Goal: Task Accomplishment & Management: Manage account settings

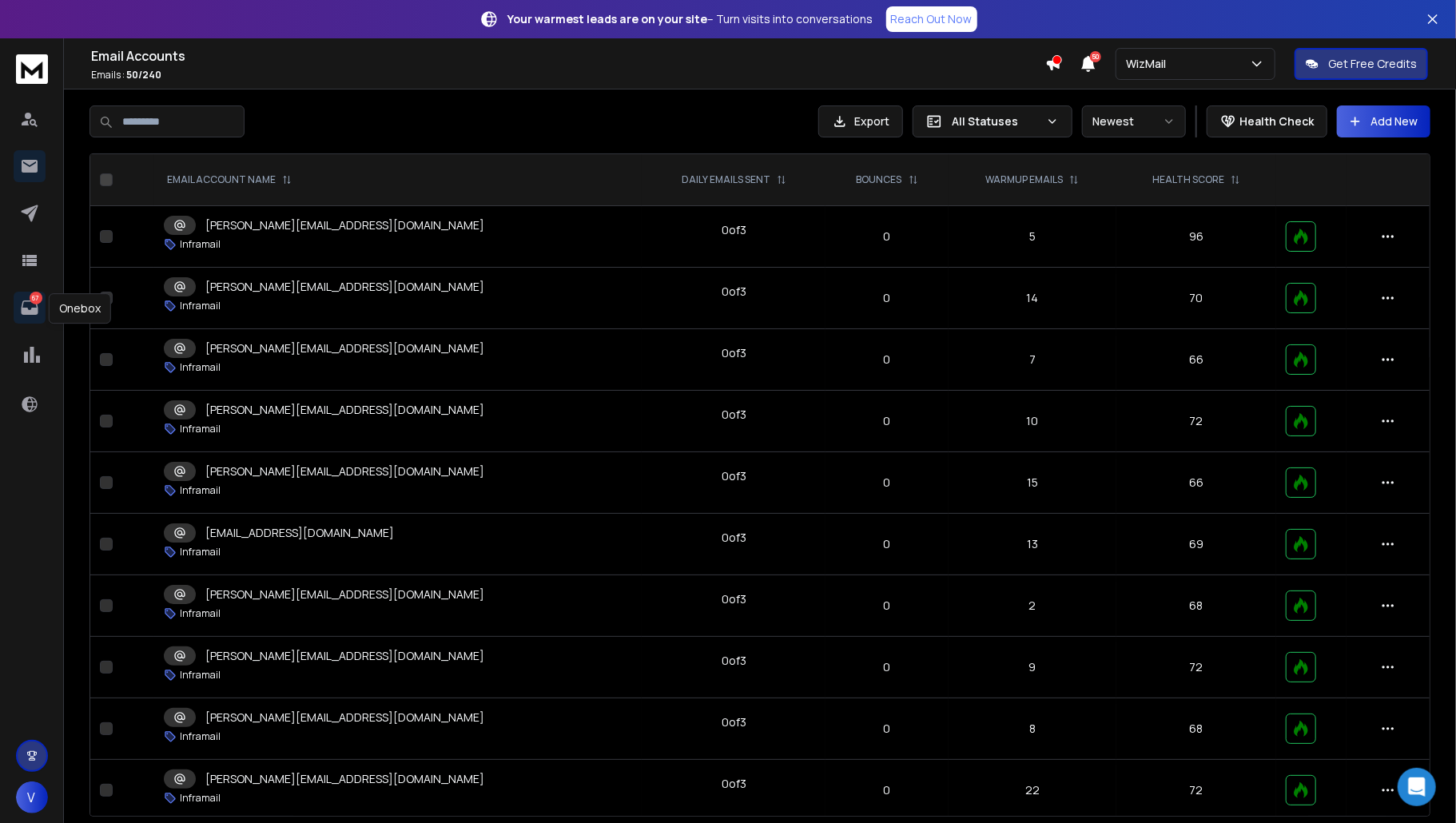
click at [43, 304] on link "67" at bounding box center [29, 307] width 32 height 32
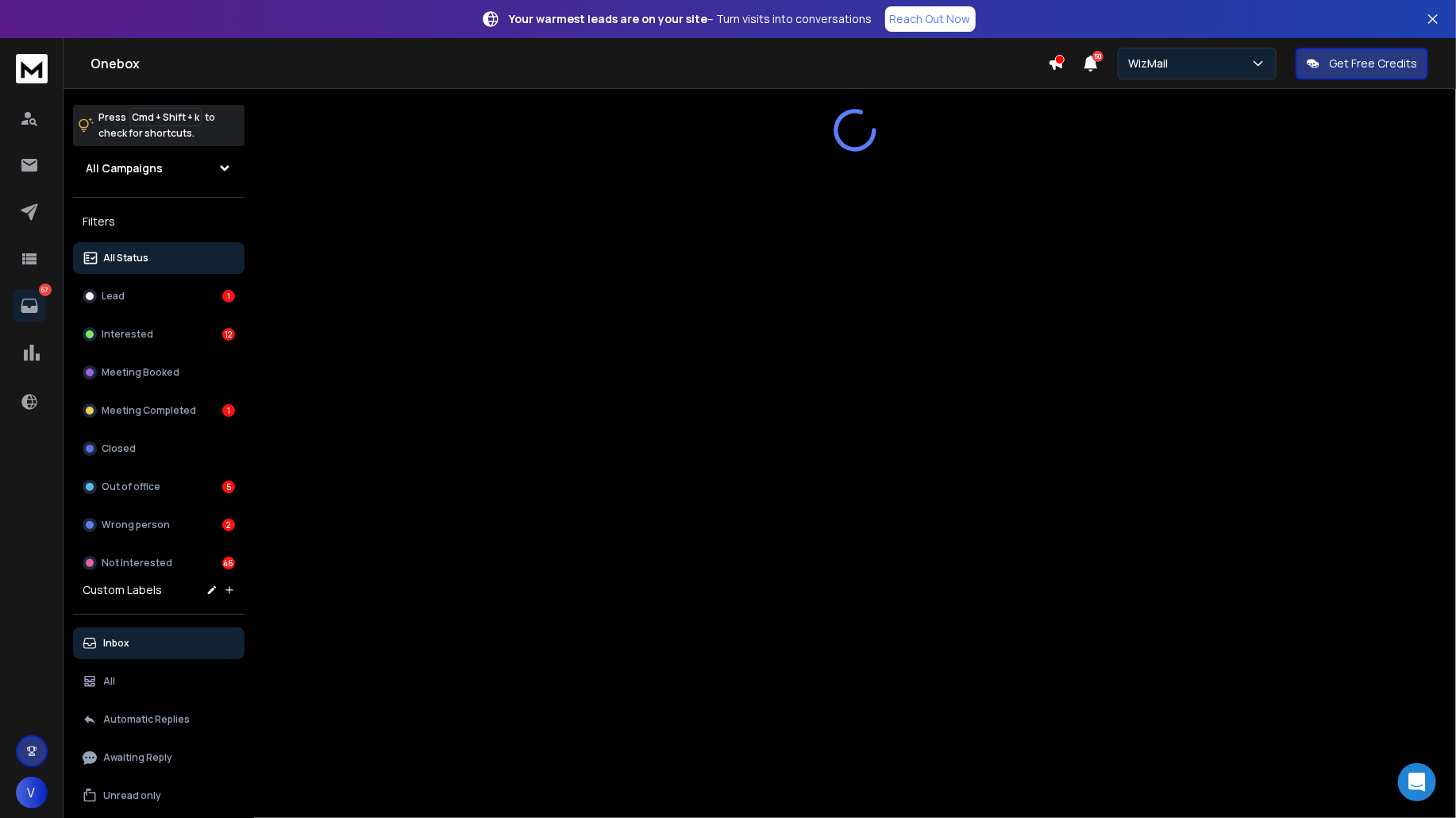
click at [1240, 74] on button "WizMail" at bounding box center [1197, 63] width 159 height 32
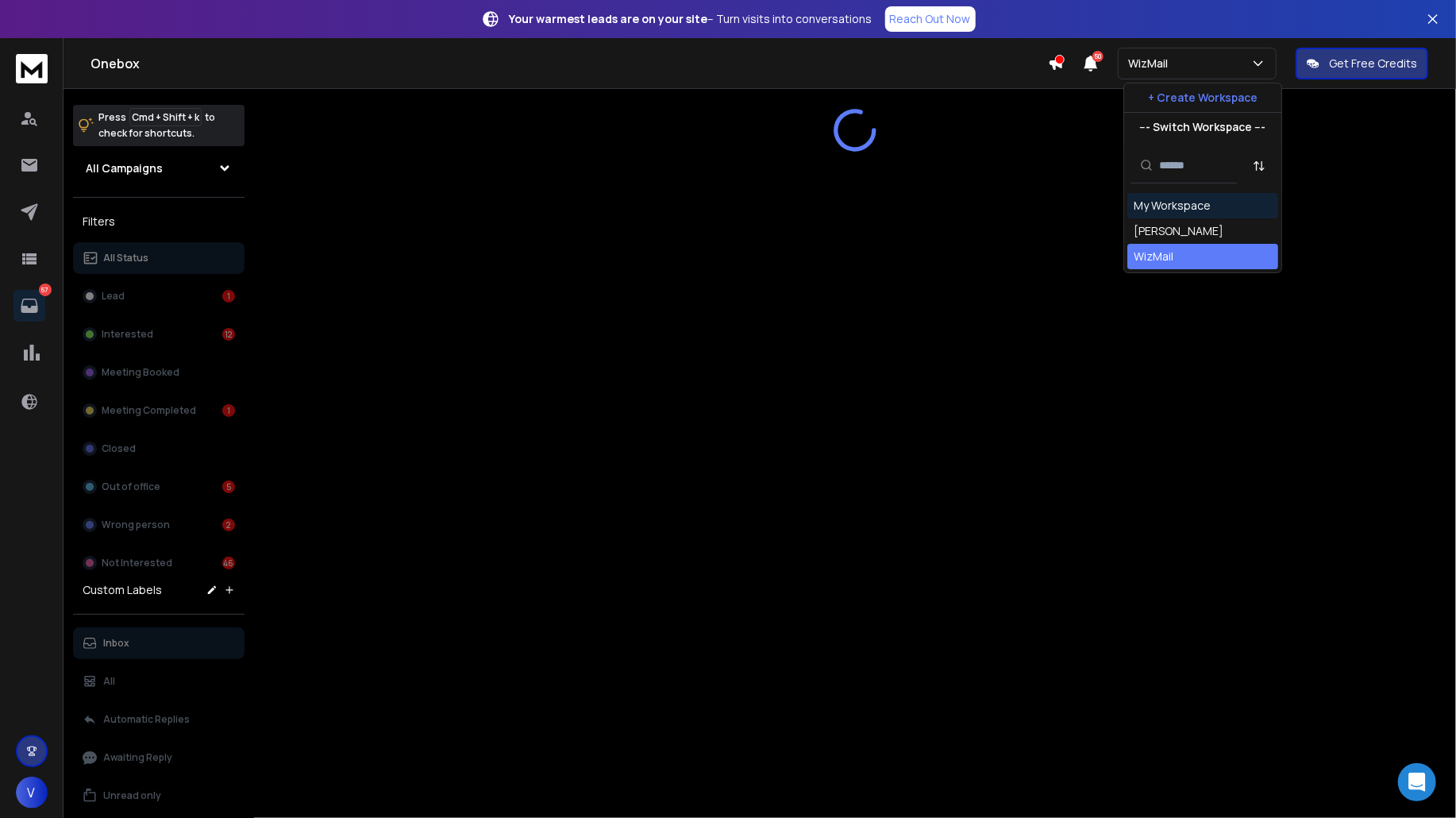
click at [641, 117] on div at bounding box center [855, 130] width 1202 height 45
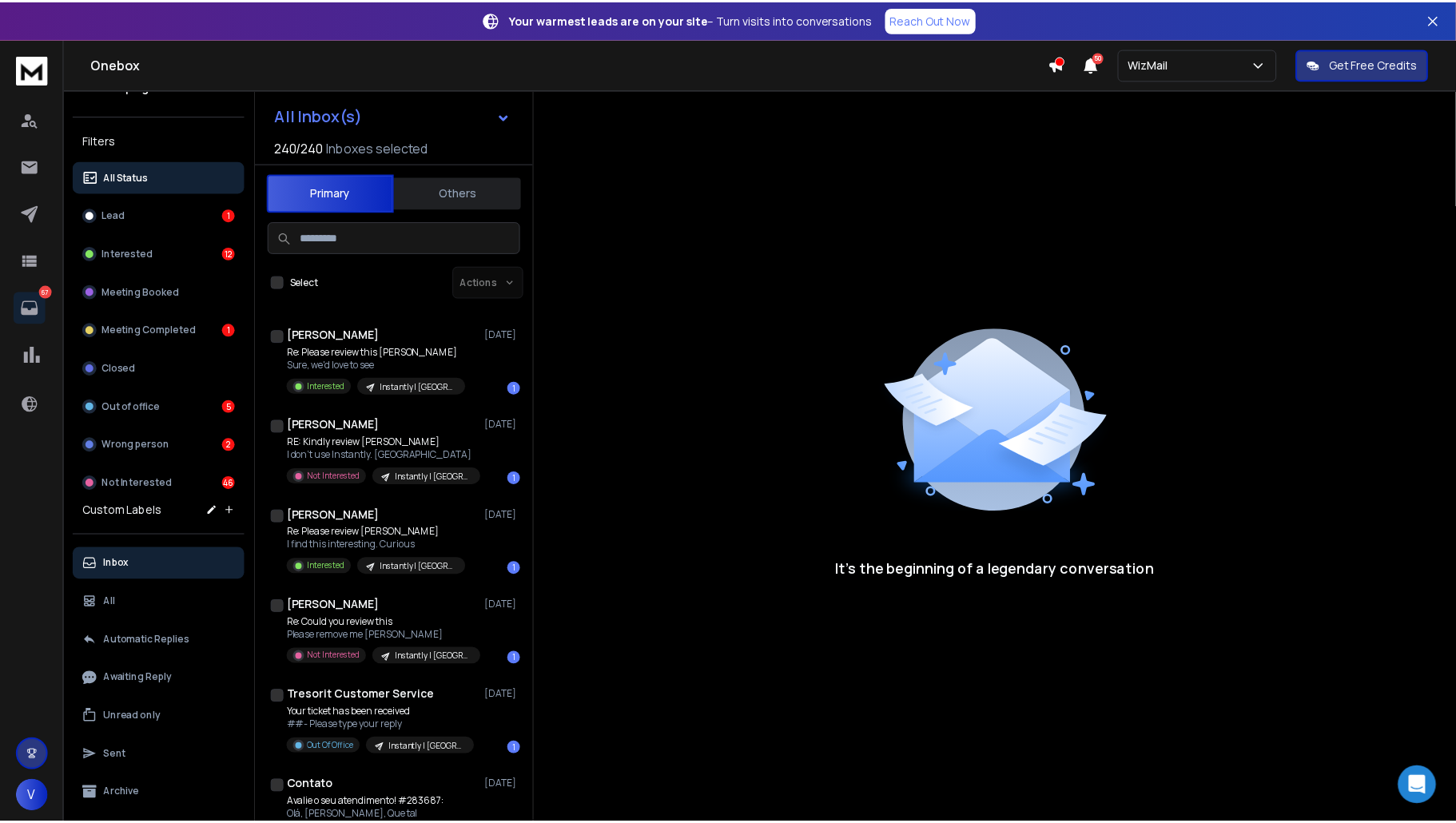
scroll to position [92, 0]
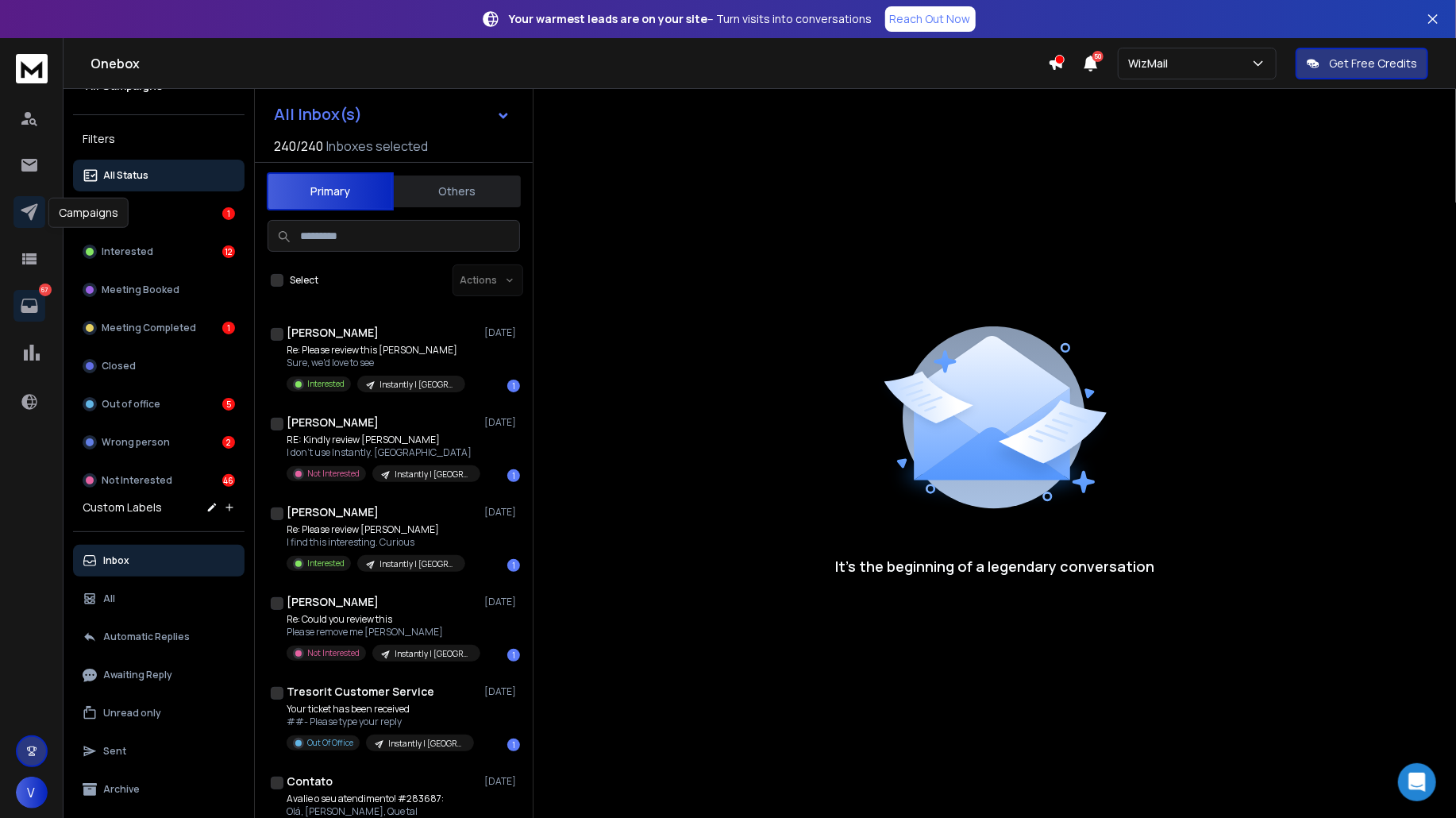
click at [29, 225] on link at bounding box center [29, 211] width 32 height 32
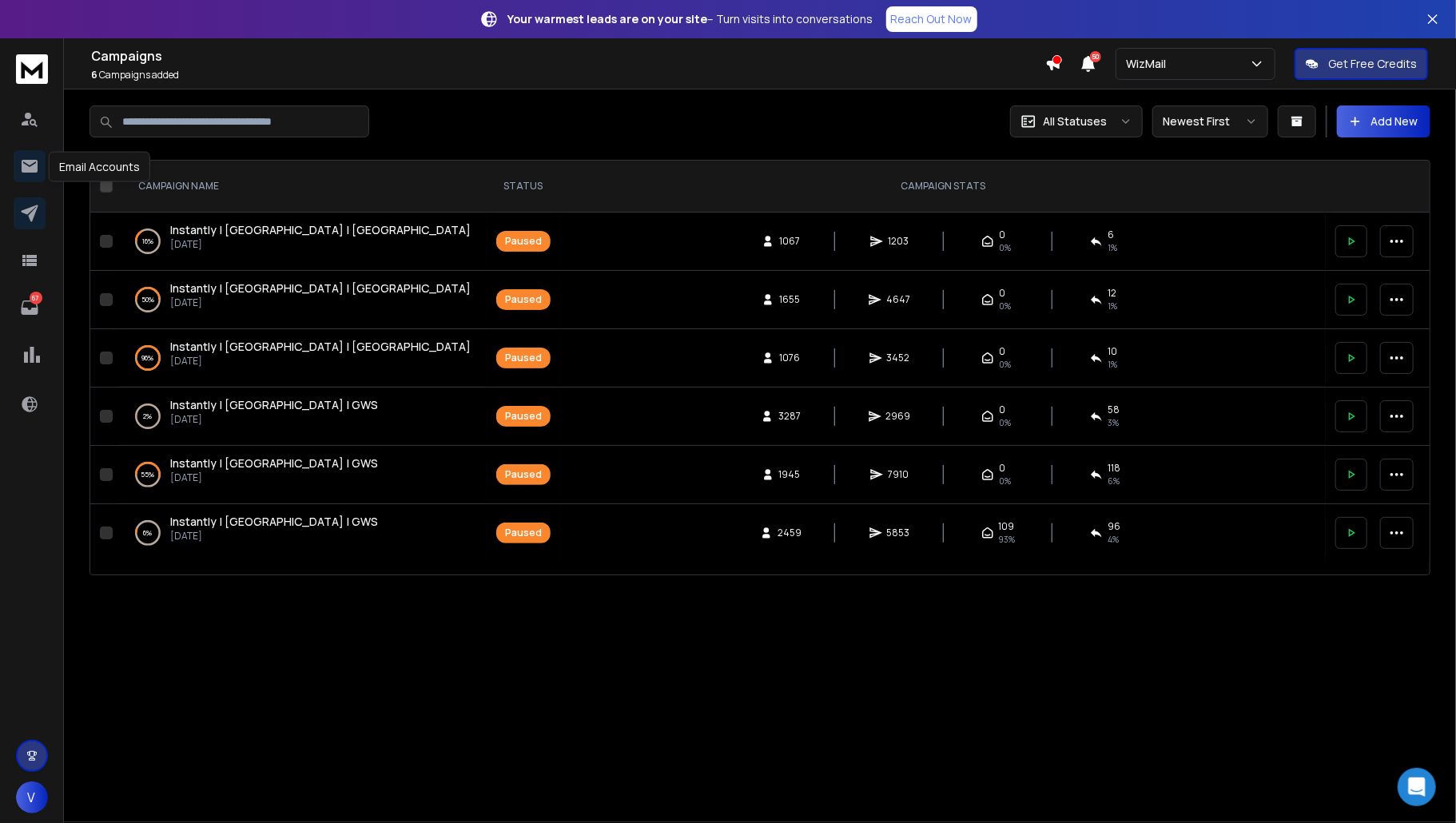
click at [28, 165] on icon at bounding box center [29, 165] width 19 height 19
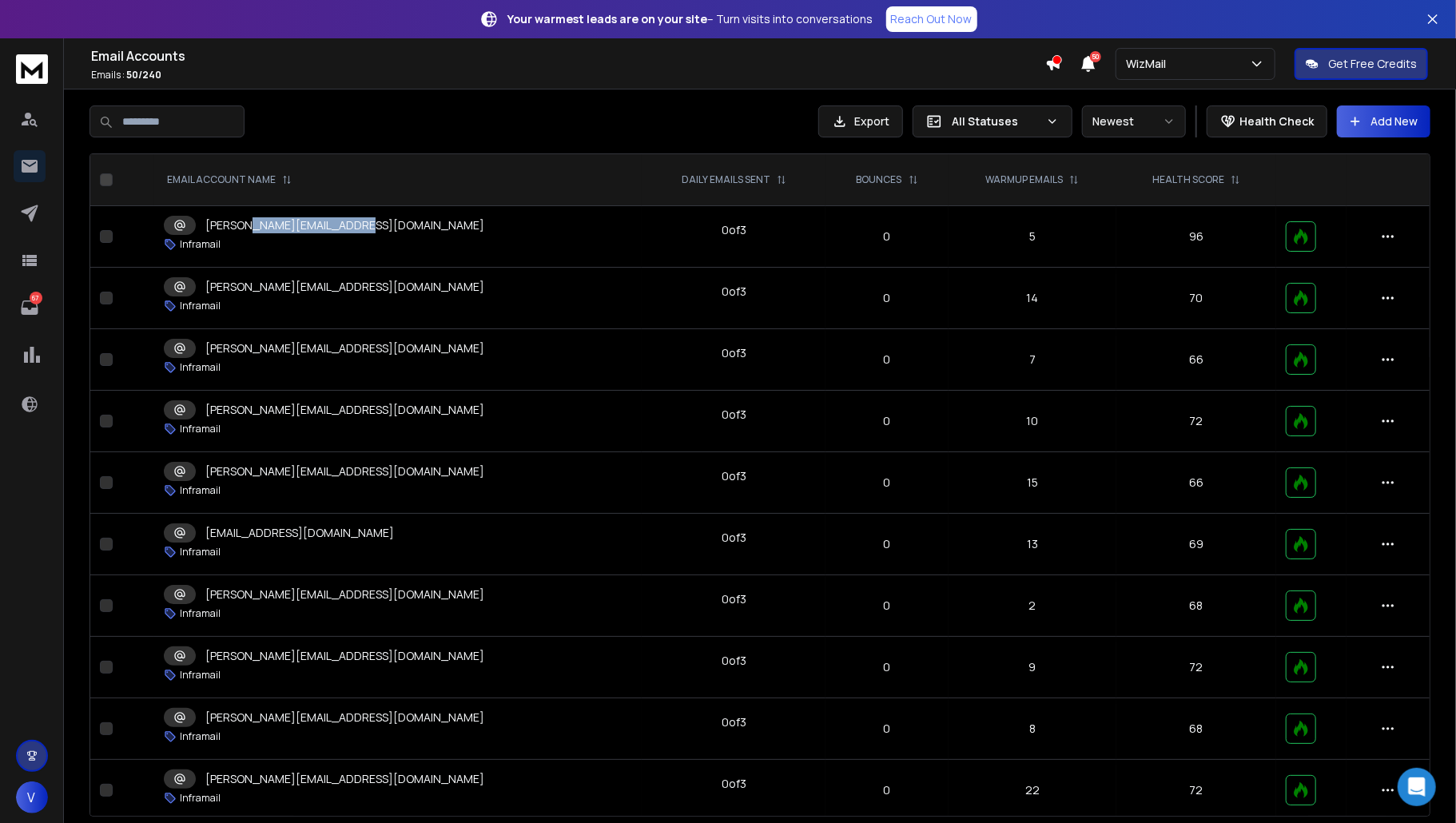
drag, startPoint x: 392, startPoint y: 228, endPoint x: 251, endPoint y: 224, distance: 141.1
click at [251, 224] on div "[PERSON_NAME][EMAIL_ADDRESS][DOMAIN_NAME]" at bounding box center [398, 225] width 468 height 19
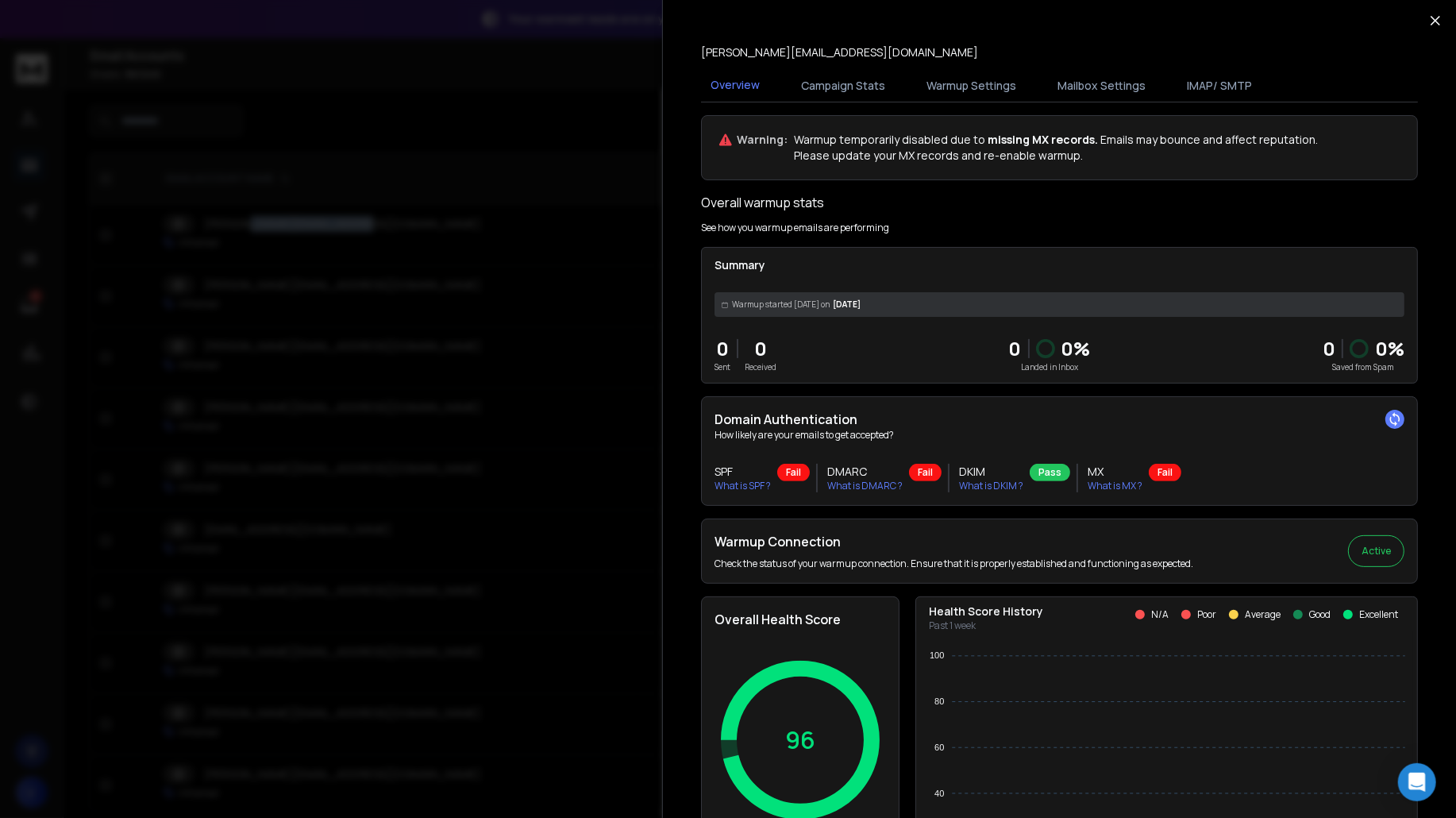
click at [1430, 25] on icon "button" at bounding box center [1436, 21] width 16 height 16
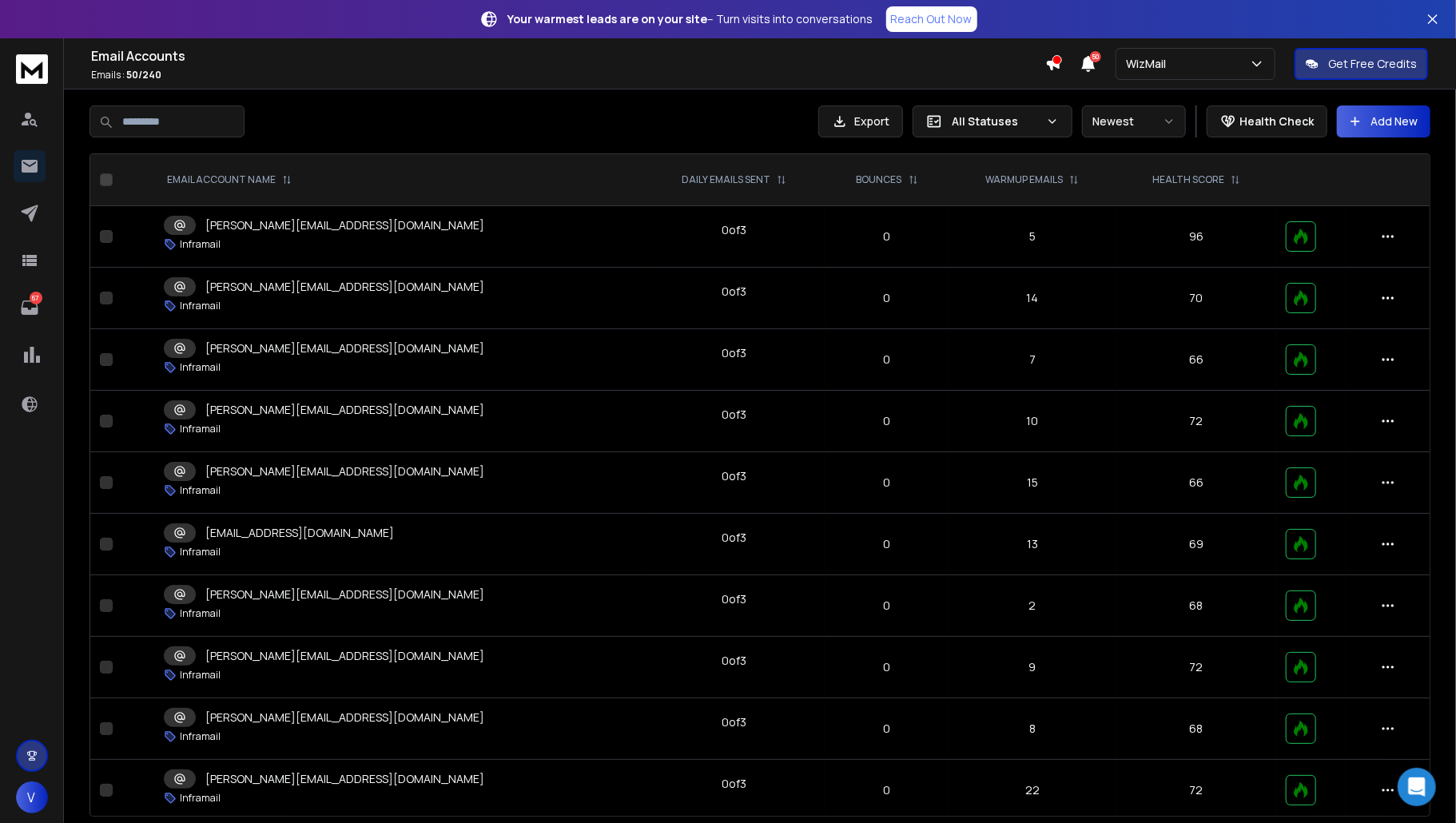
click at [988, 124] on p "All Statuses" at bounding box center [995, 122] width 88 height 16
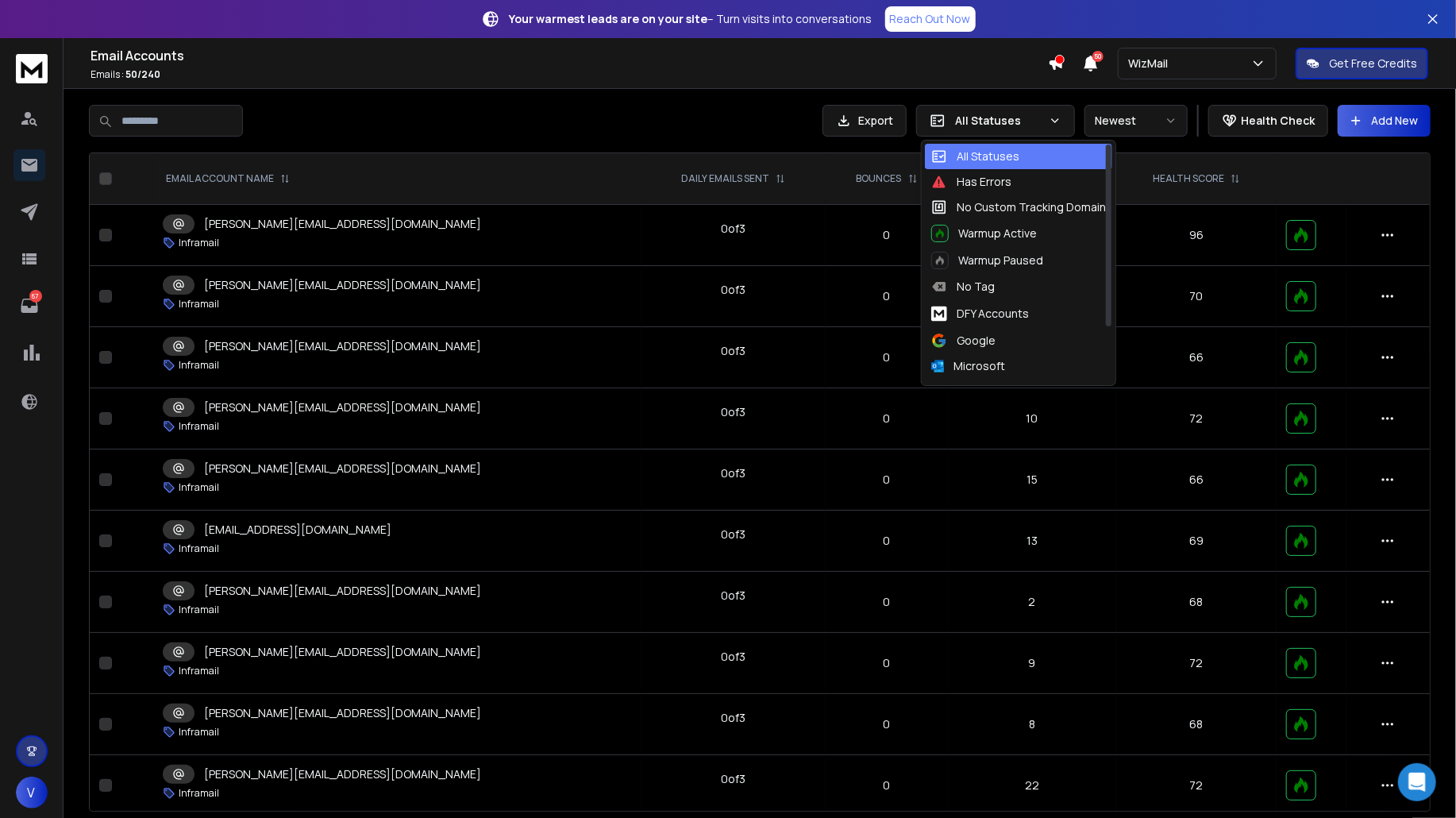
click at [1119, 117] on button "Newest" at bounding box center [1136, 120] width 103 height 32
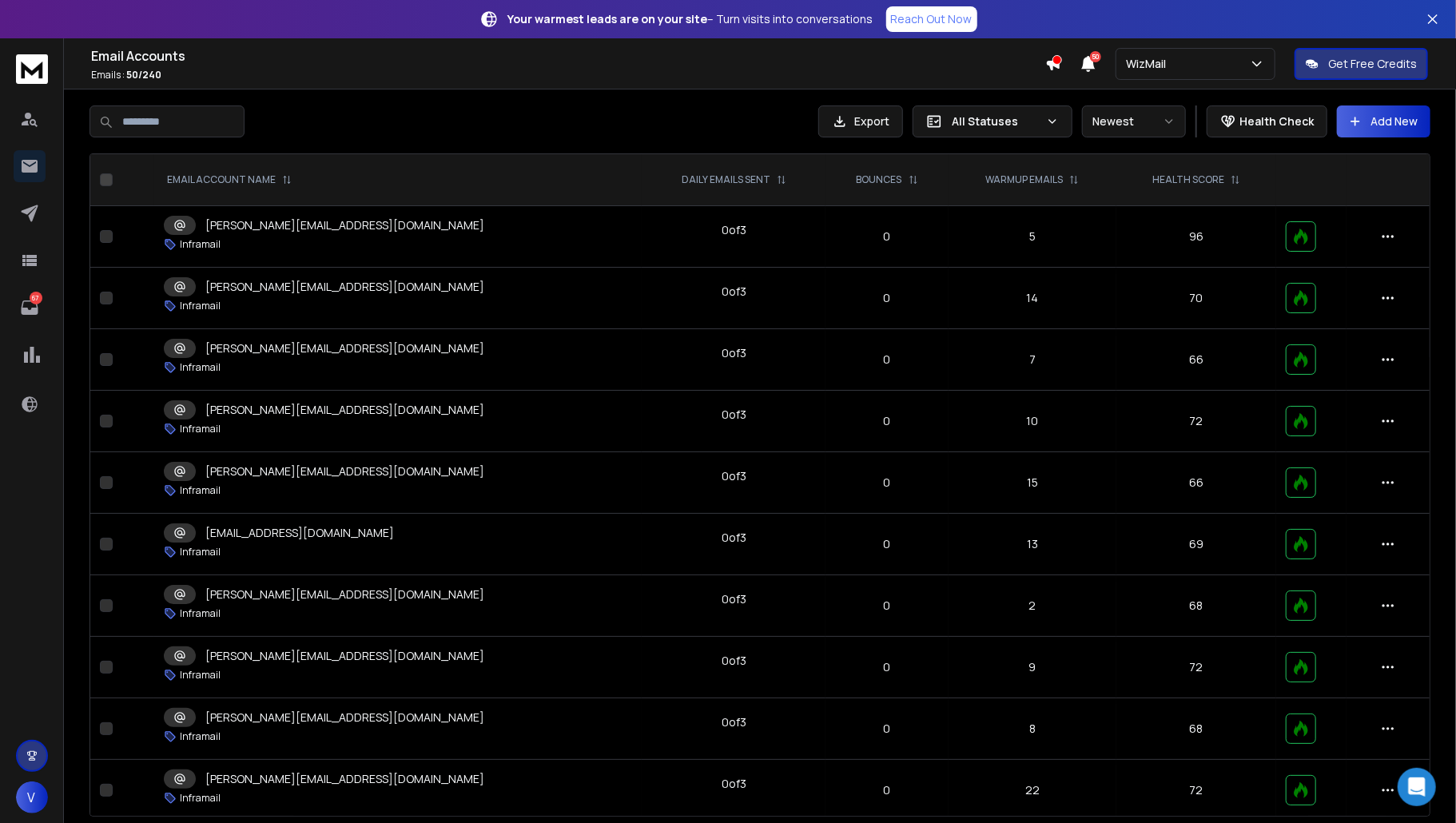
click at [1126, 118] on button "Newest" at bounding box center [1134, 121] width 104 height 32
click at [1048, 119] on div "All Statuses" at bounding box center [992, 121] width 160 height 32
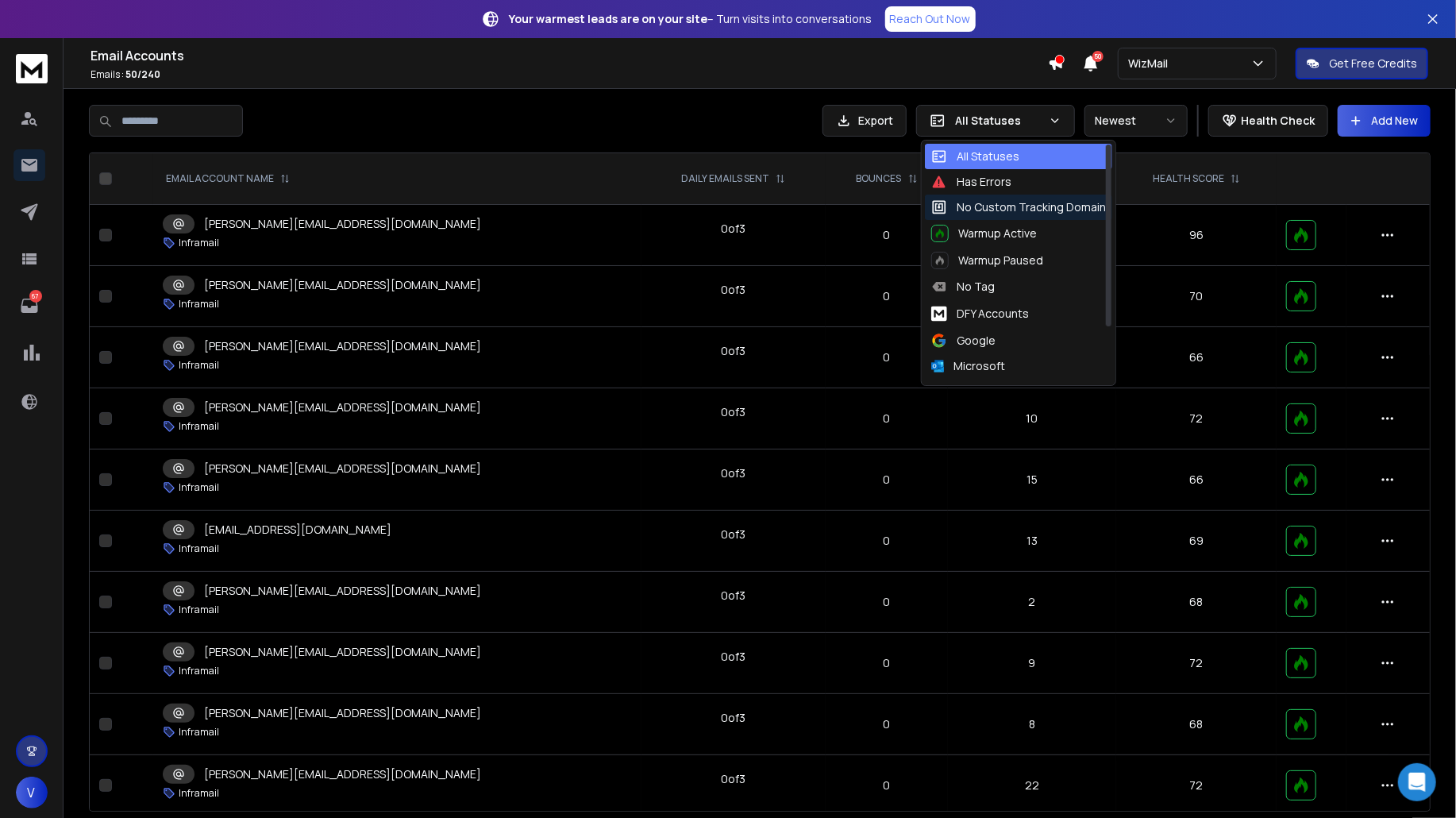
click at [983, 212] on div "No Custom Tracking Domain" at bounding box center [1018, 207] width 175 height 16
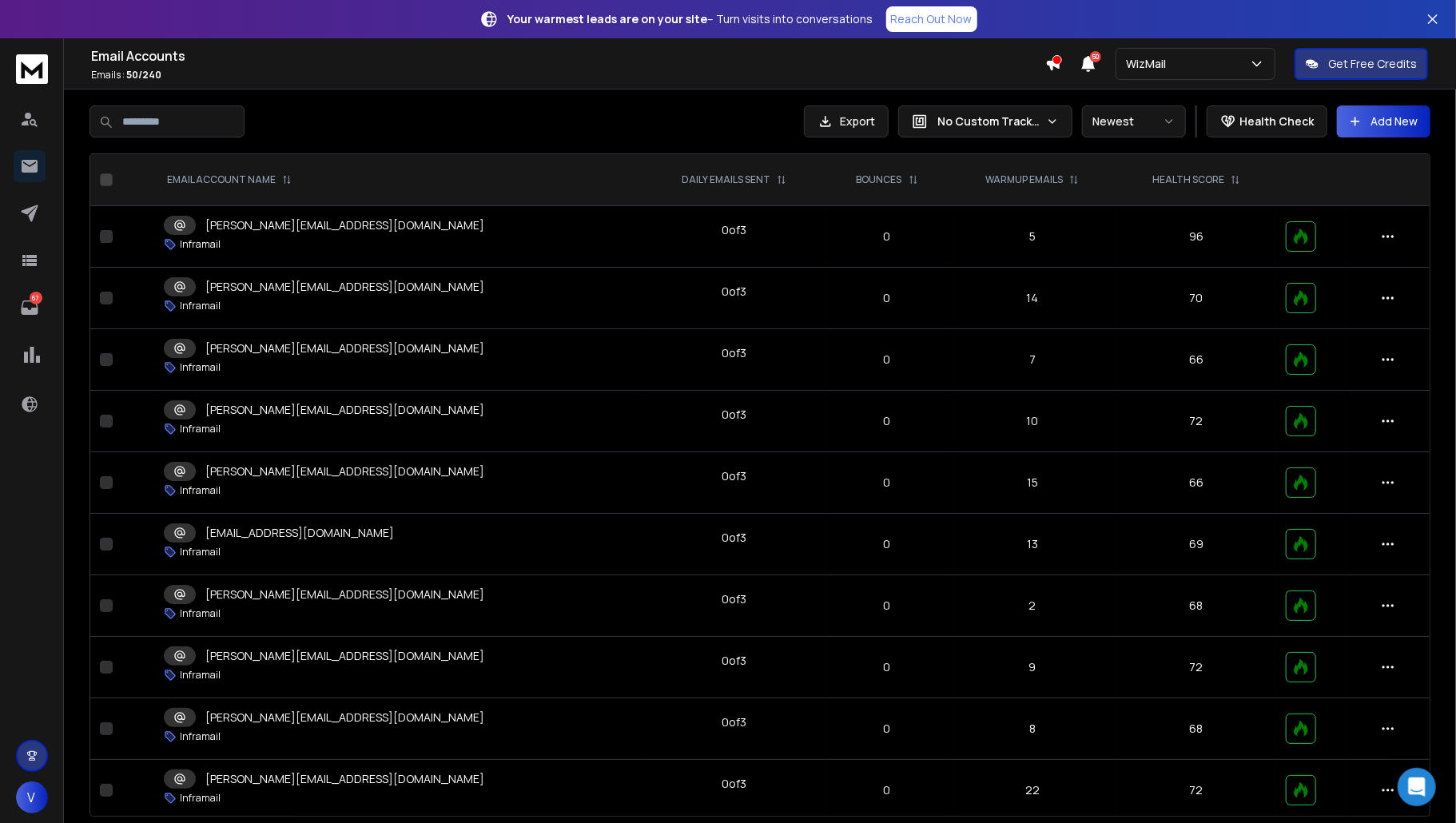
click at [1016, 133] on div "No Custom Tracking Domain" at bounding box center [985, 121] width 174 height 32
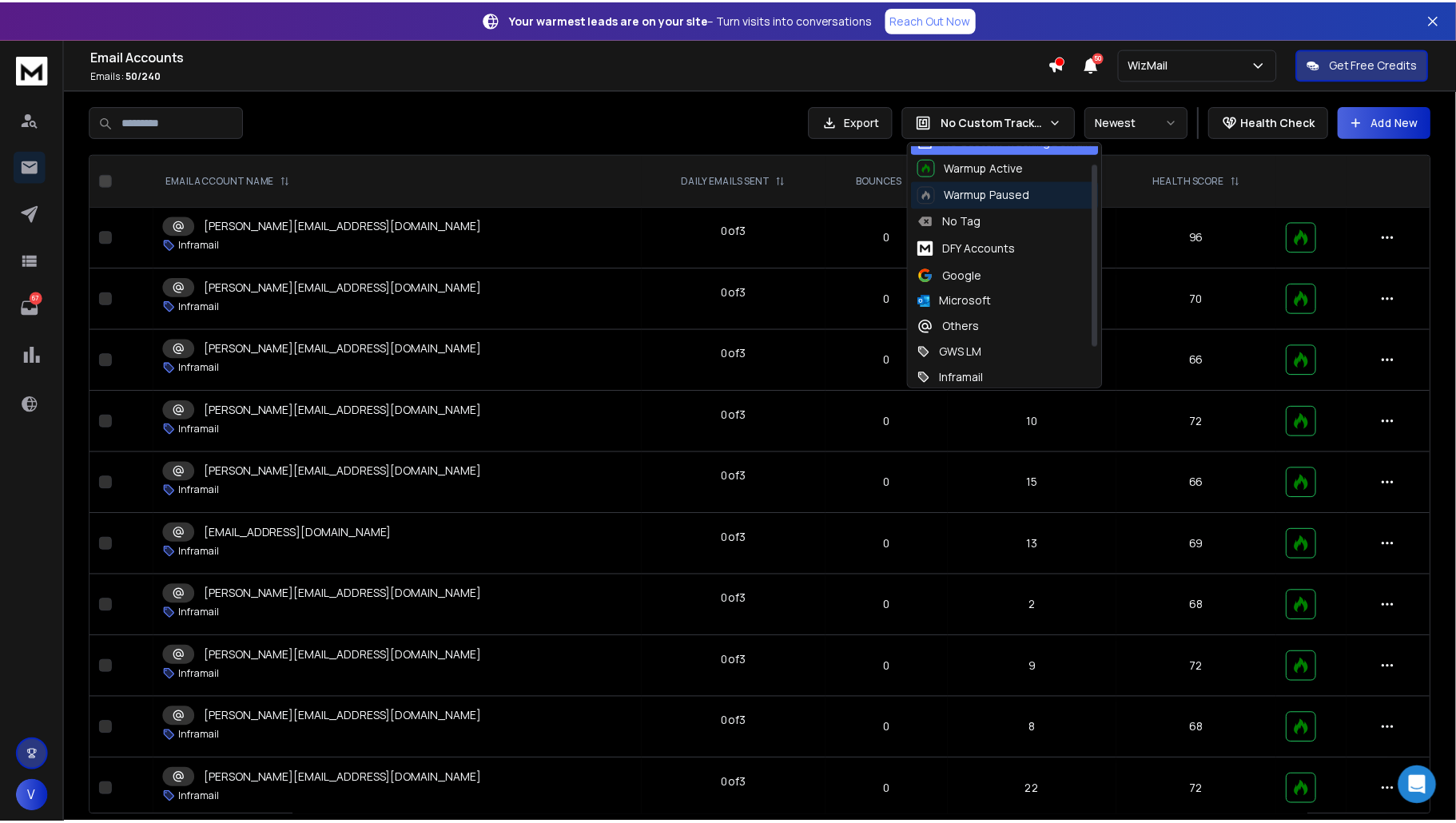
scroll to position [73, 0]
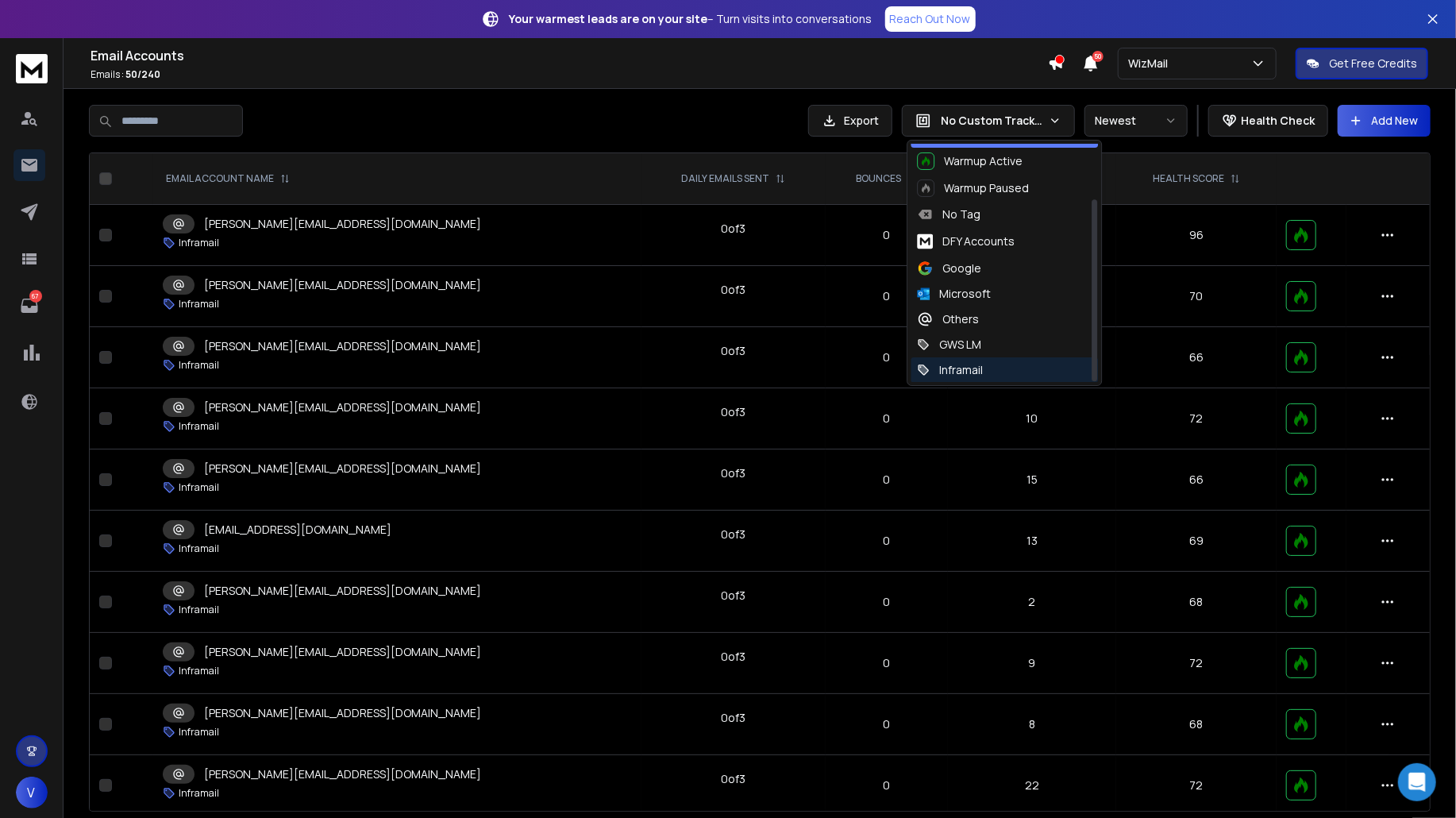
click at [955, 363] on div "Inframail" at bounding box center [950, 370] width 66 height 16
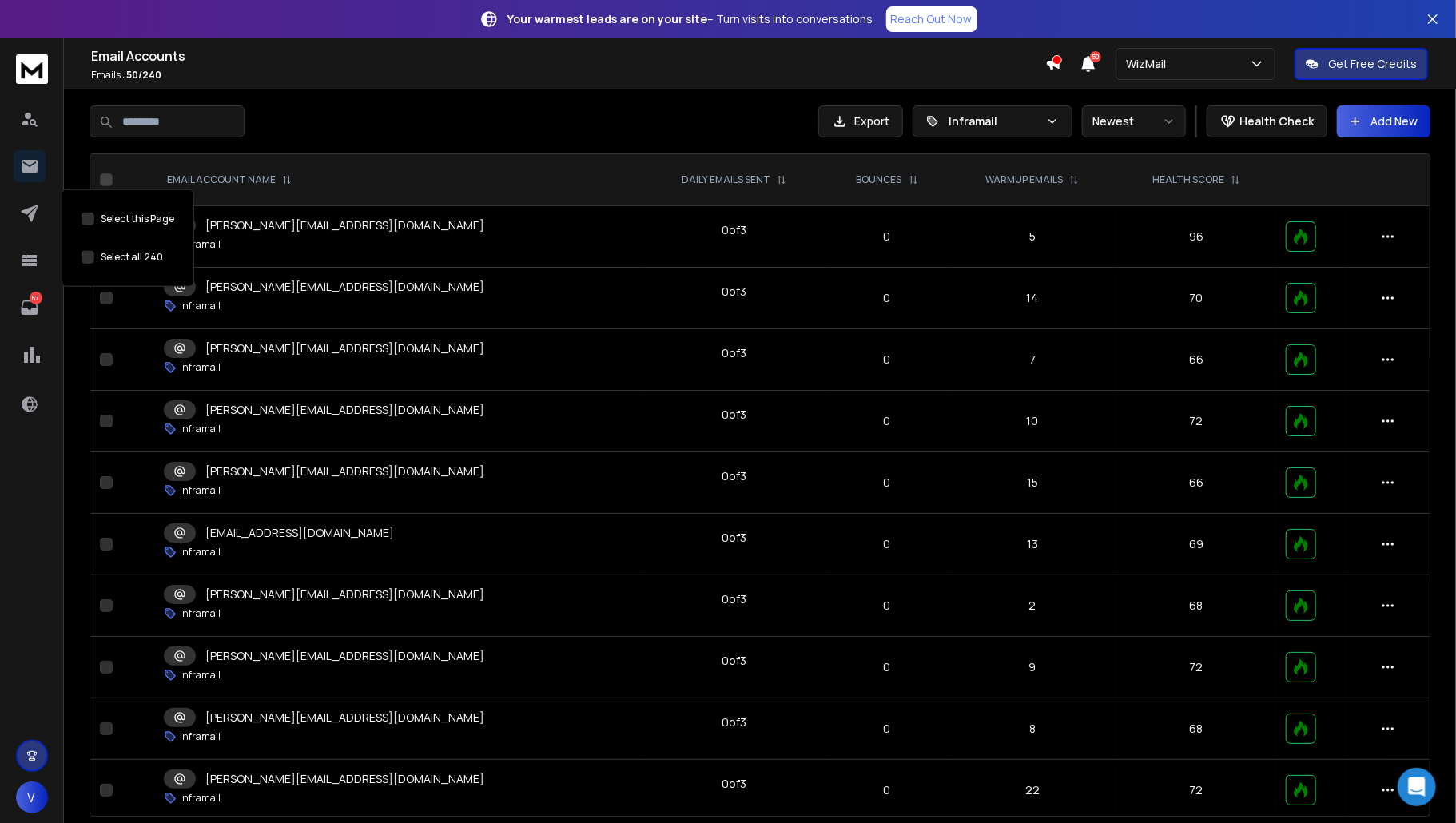
click at [112, 255] on label "Select all 240" at bounding box center [132, 258] width 62 height 13
click at [88, 260] on button "Select this Page" at bounding box center [88, 258] width 13 height 13
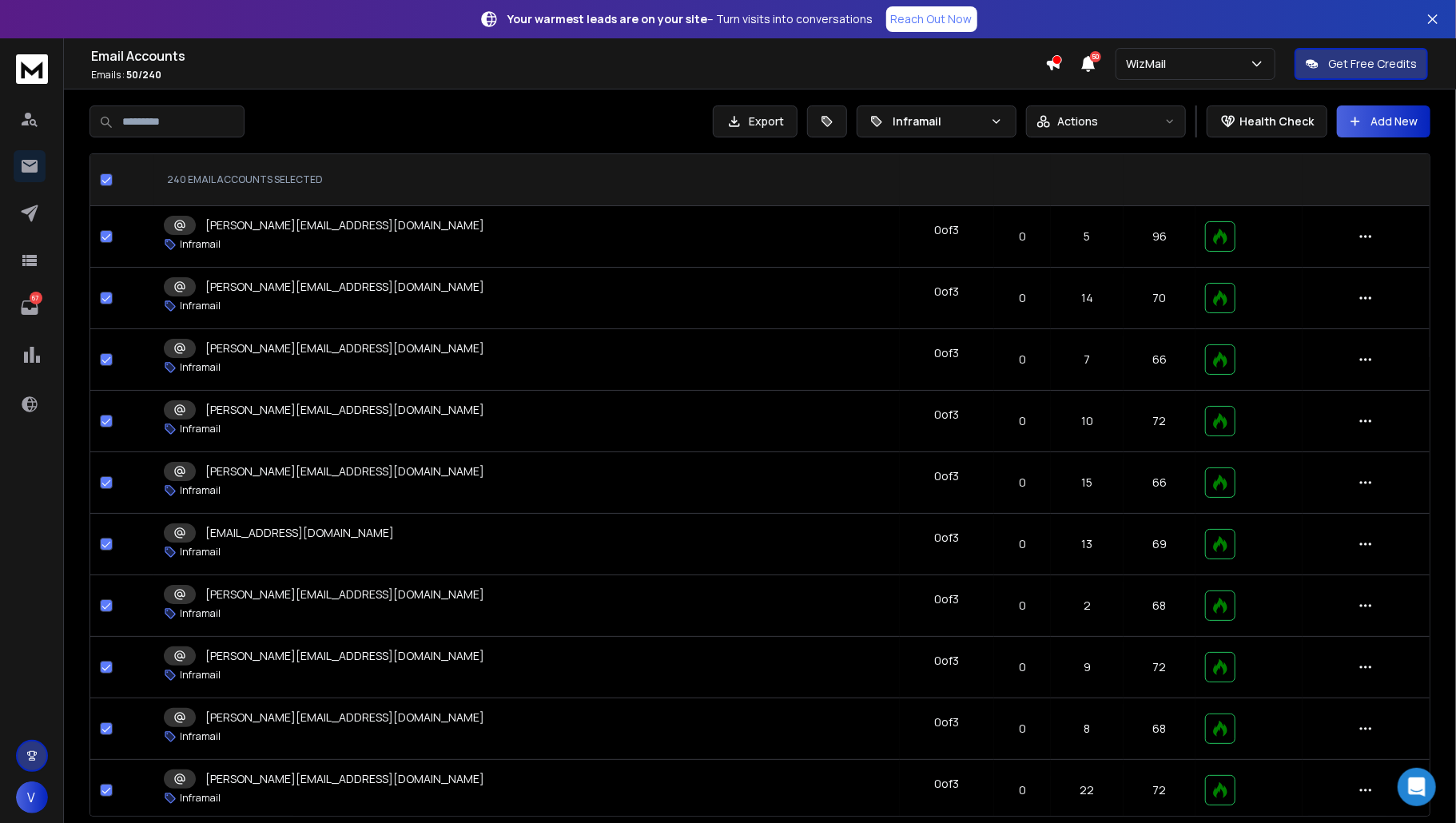
click at [984, 119] on p "Inframail" at bounding box center [937, 122] width 91 height 16
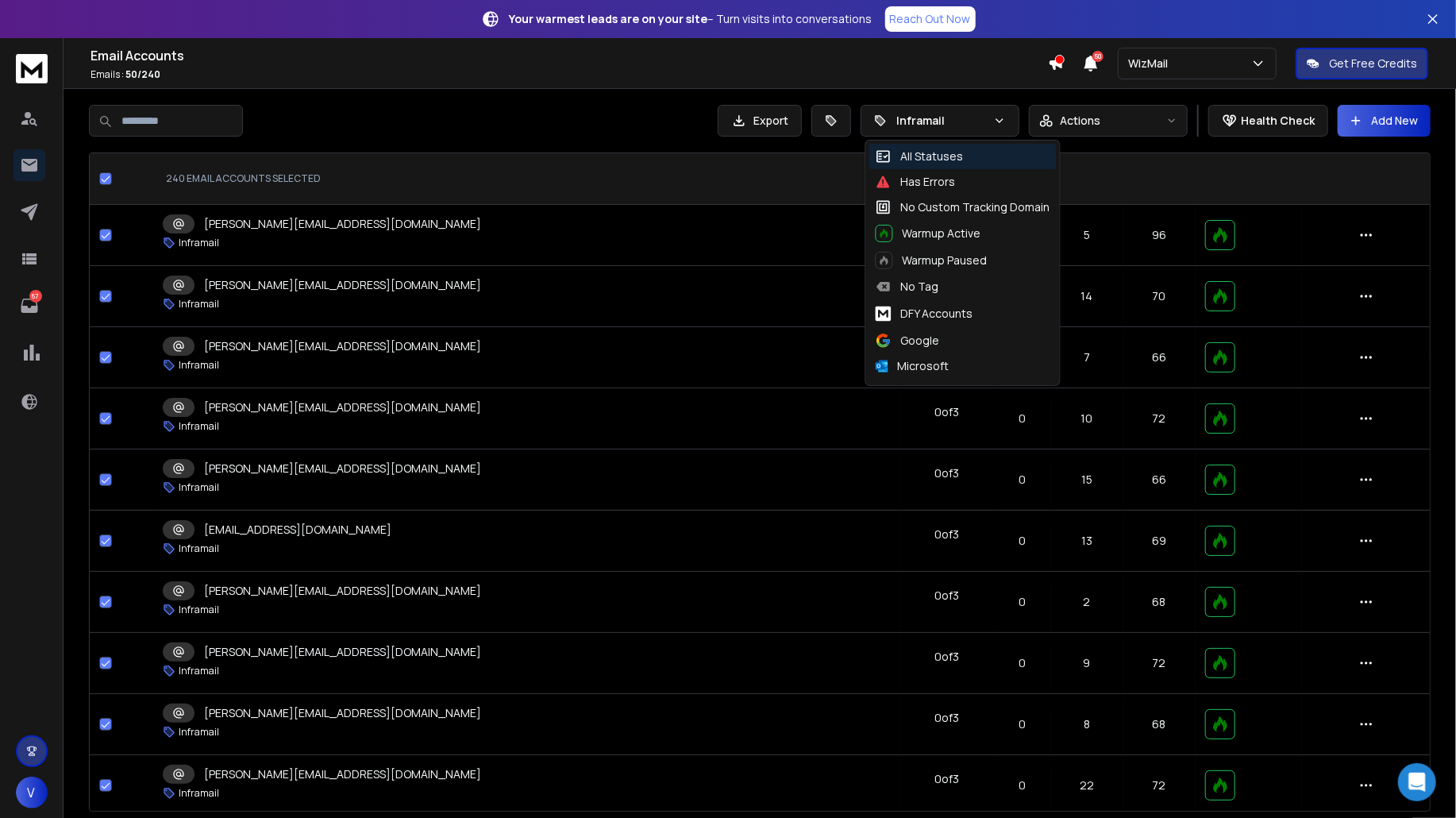
click at [979, 118] on p "Inframail" at bounding box center [941, 121] width 90 height 16
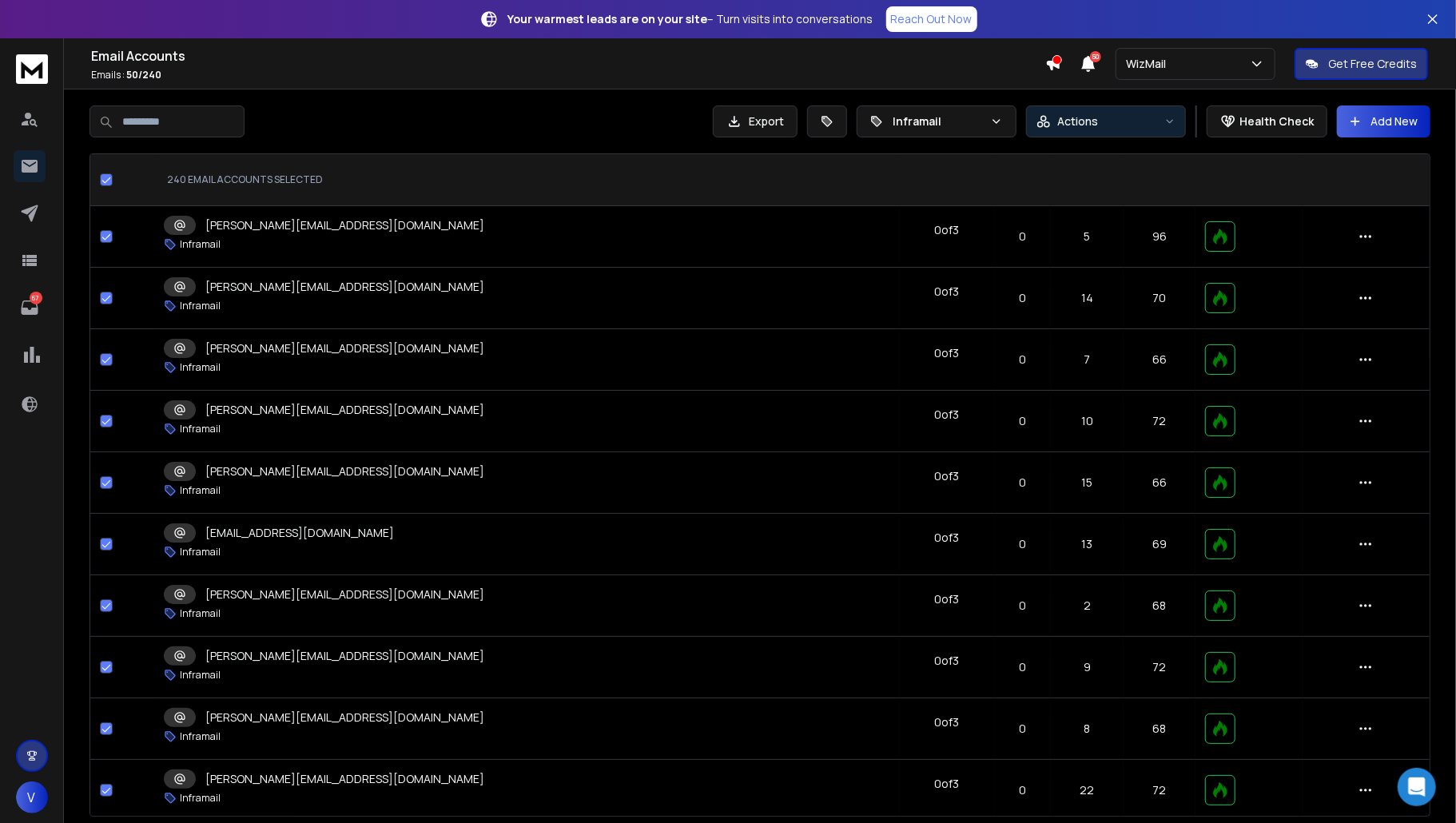
click at [1118, 123] on div "Actions" at bounding box center [1097, 122] width 121 height 16
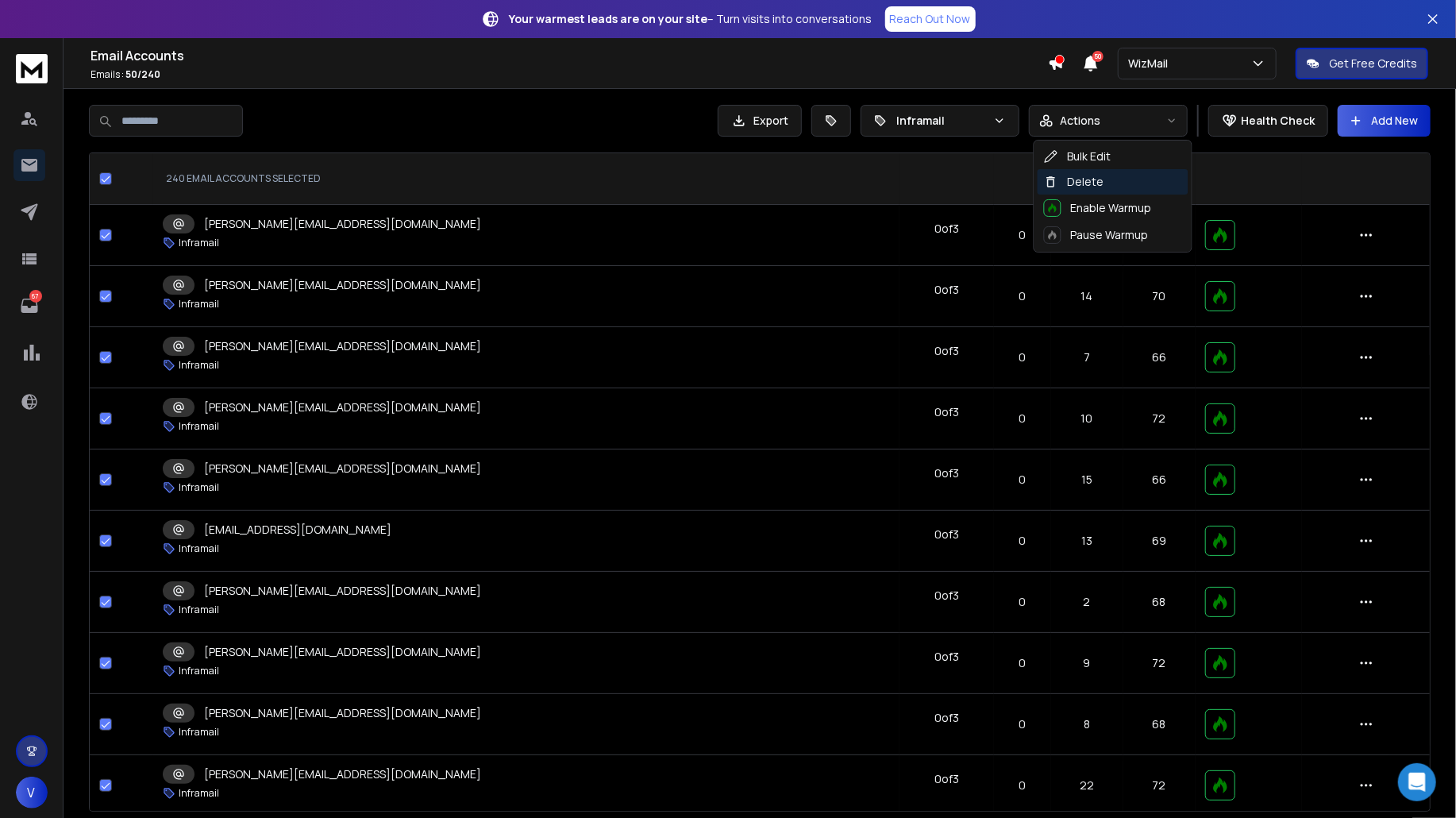
click at [1085, 183] on div "Delete" at bounding box center [1075, 182] width 60 height 16
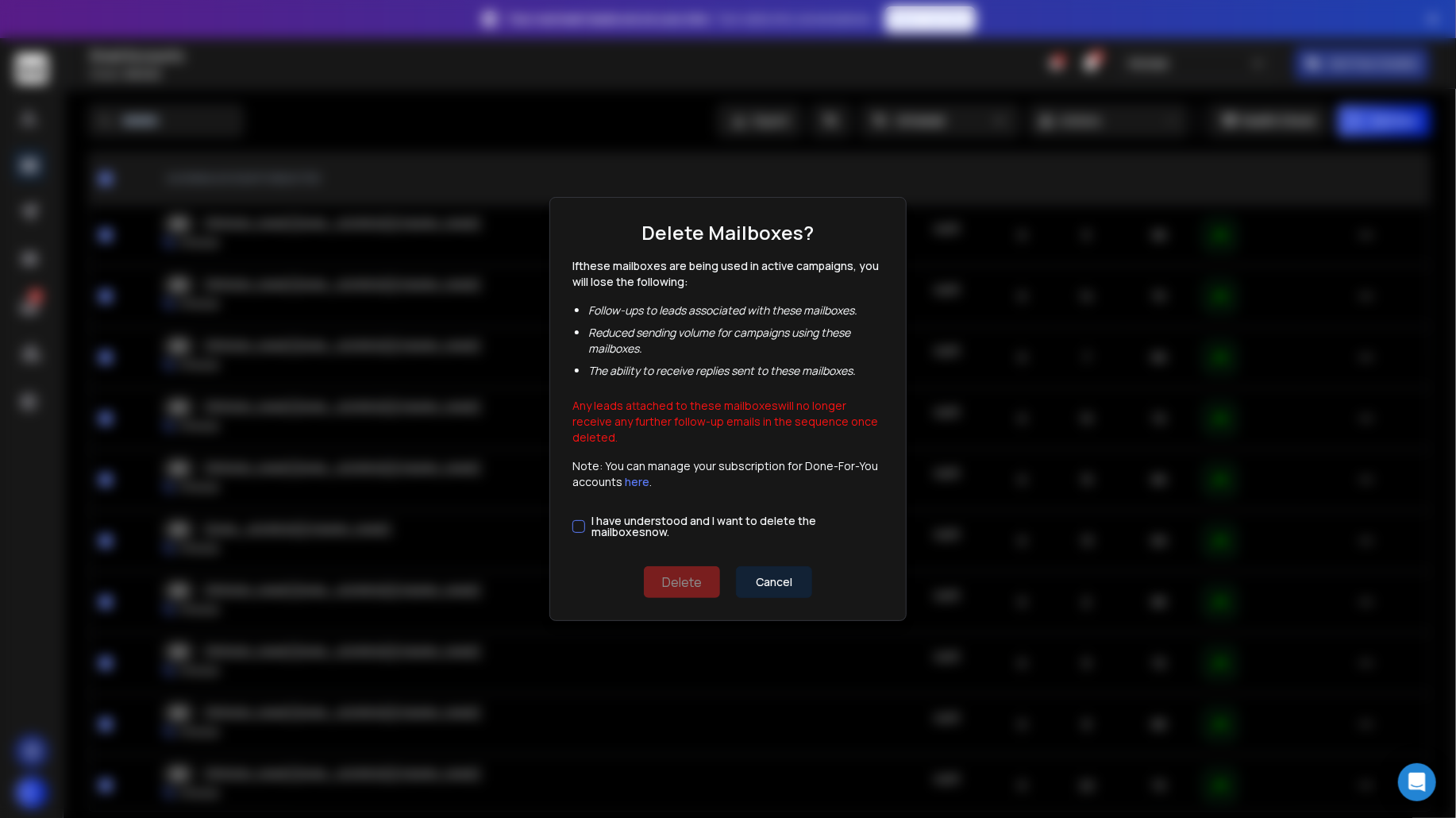
click at [611, 516] on label "I have understood and I want to delete the mailbox es now." at bounding box center [737, 526] width 292 height 22
click at [585, 520] on button "I have understood and I want to delete the mailbox es now." at bounding box center [579, 526] width 13 height 13
drag, startPoint x: 677, startPoint y: 563, endPoint x: 681, endPoint y: 533, distance: 30.3
click at [681, 533] on div "Delete Mailboxes? If these mailboxes are being used in active campaigns, you wi…" at bounding box center [728, 408] width 312 height 378
click at [580, 520] on button "I have understood and I want to delete the mailbox es now." at bounding box center [579, 526] width 13 height 13
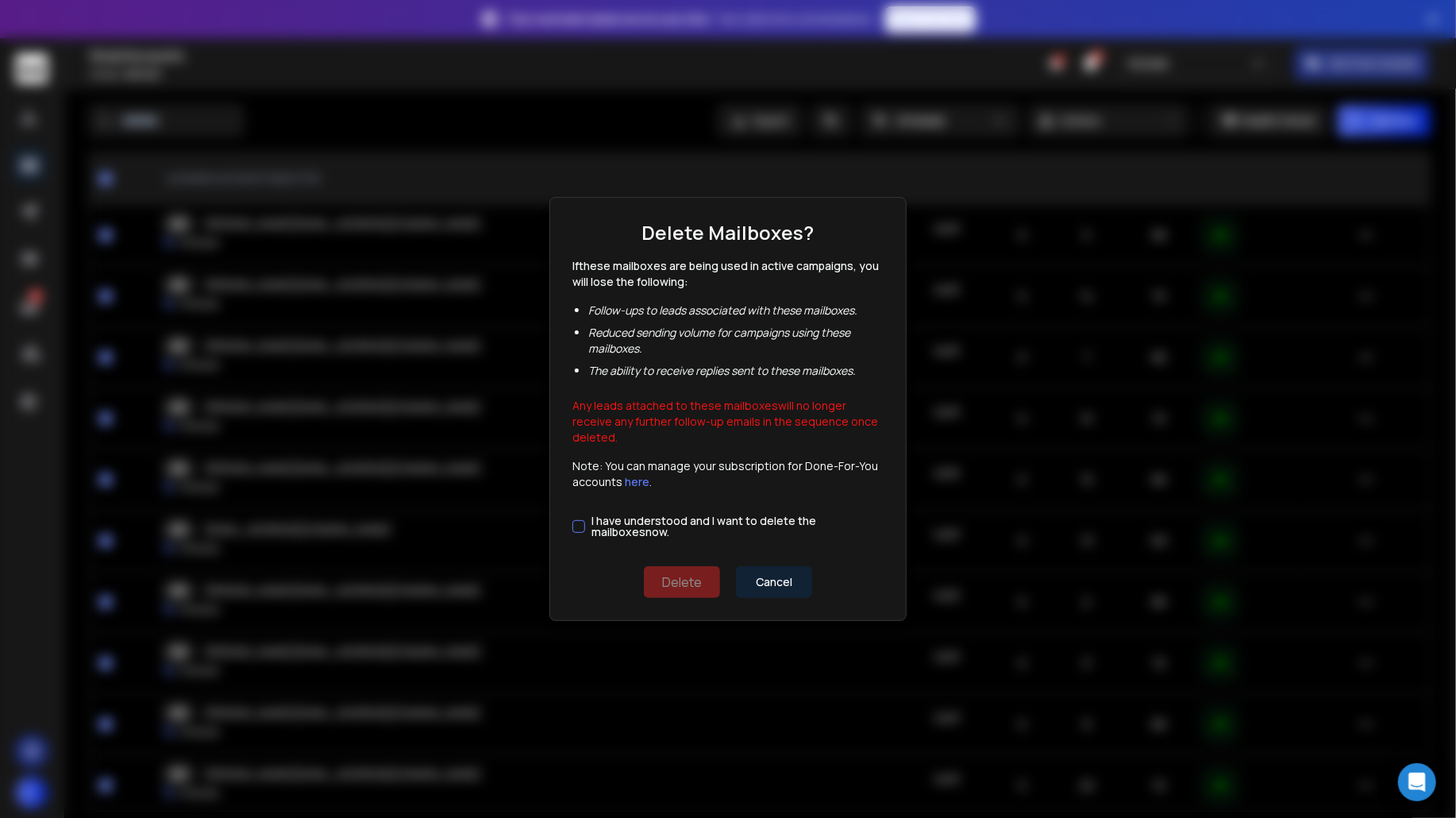
click at [773, 576] on button "Cancel" at bounding box center [774, 581] width 76 height 32
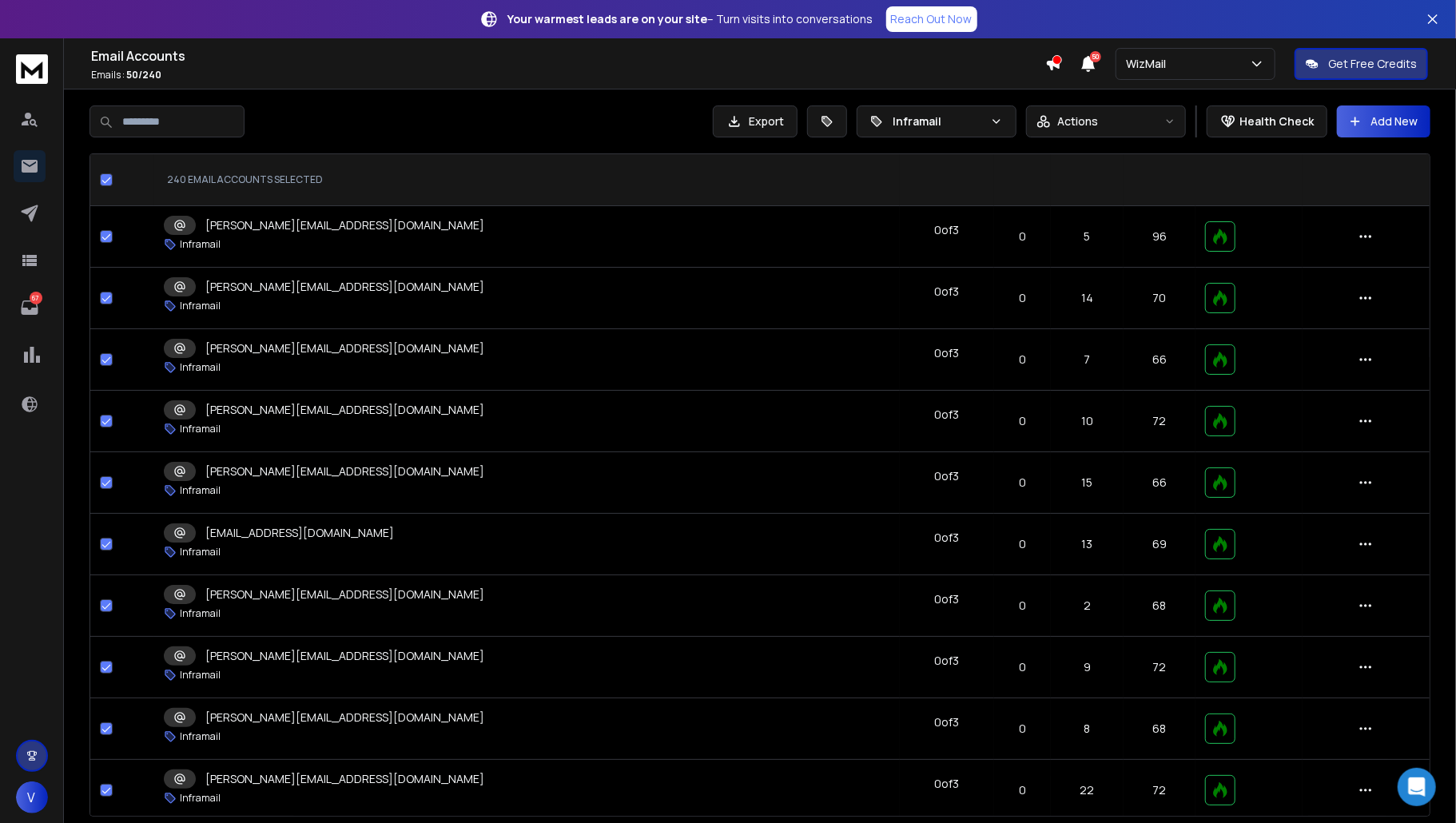
click at [50, 261] on div at bounding box center [32, 263] width 37 height 38
click at [28, 259] on icon at bounding box center [29, 260] width 15 height 11
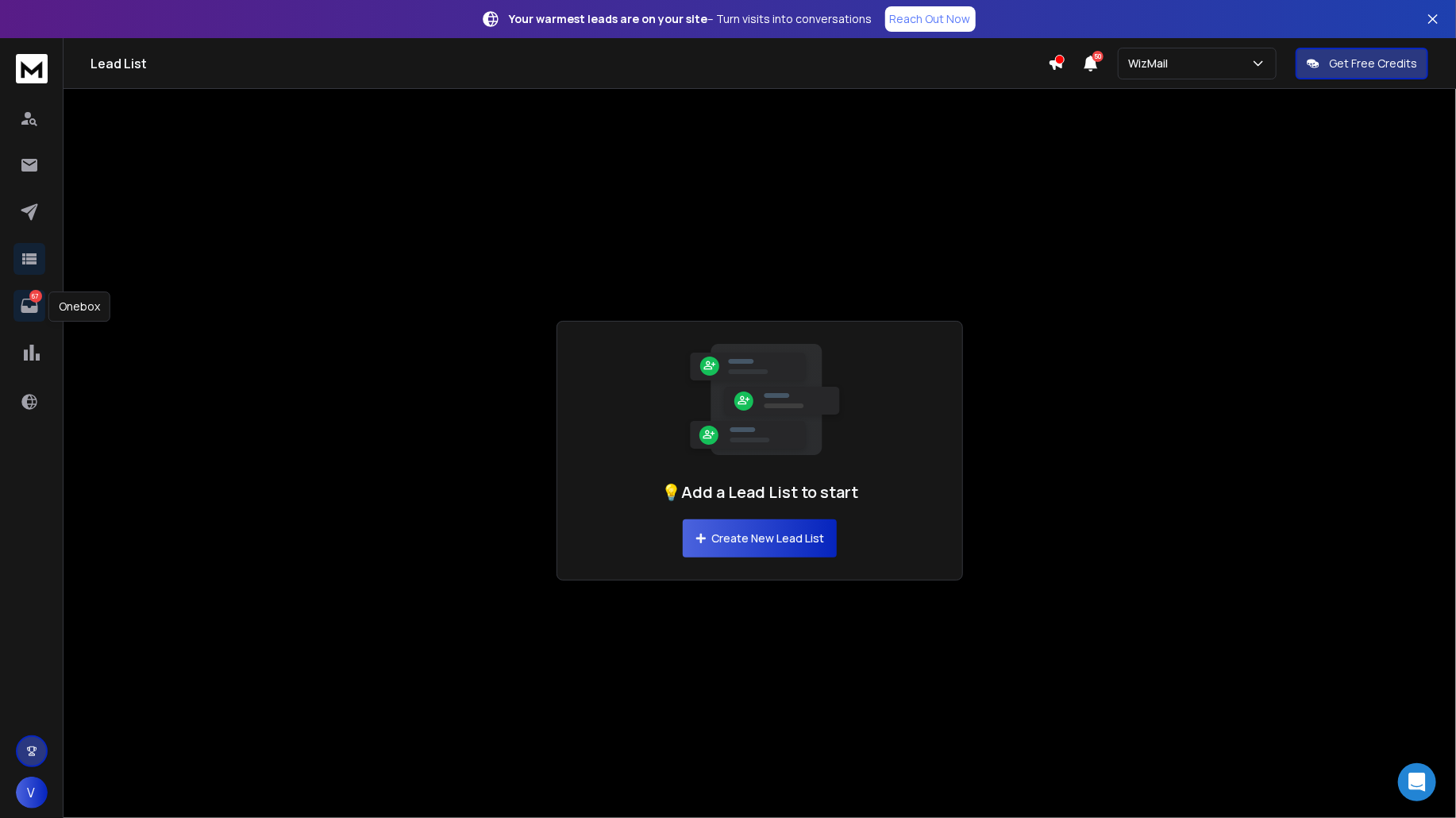
click at [33, 299] on p "67" at bounding box center [36, 296] width 13 height 13
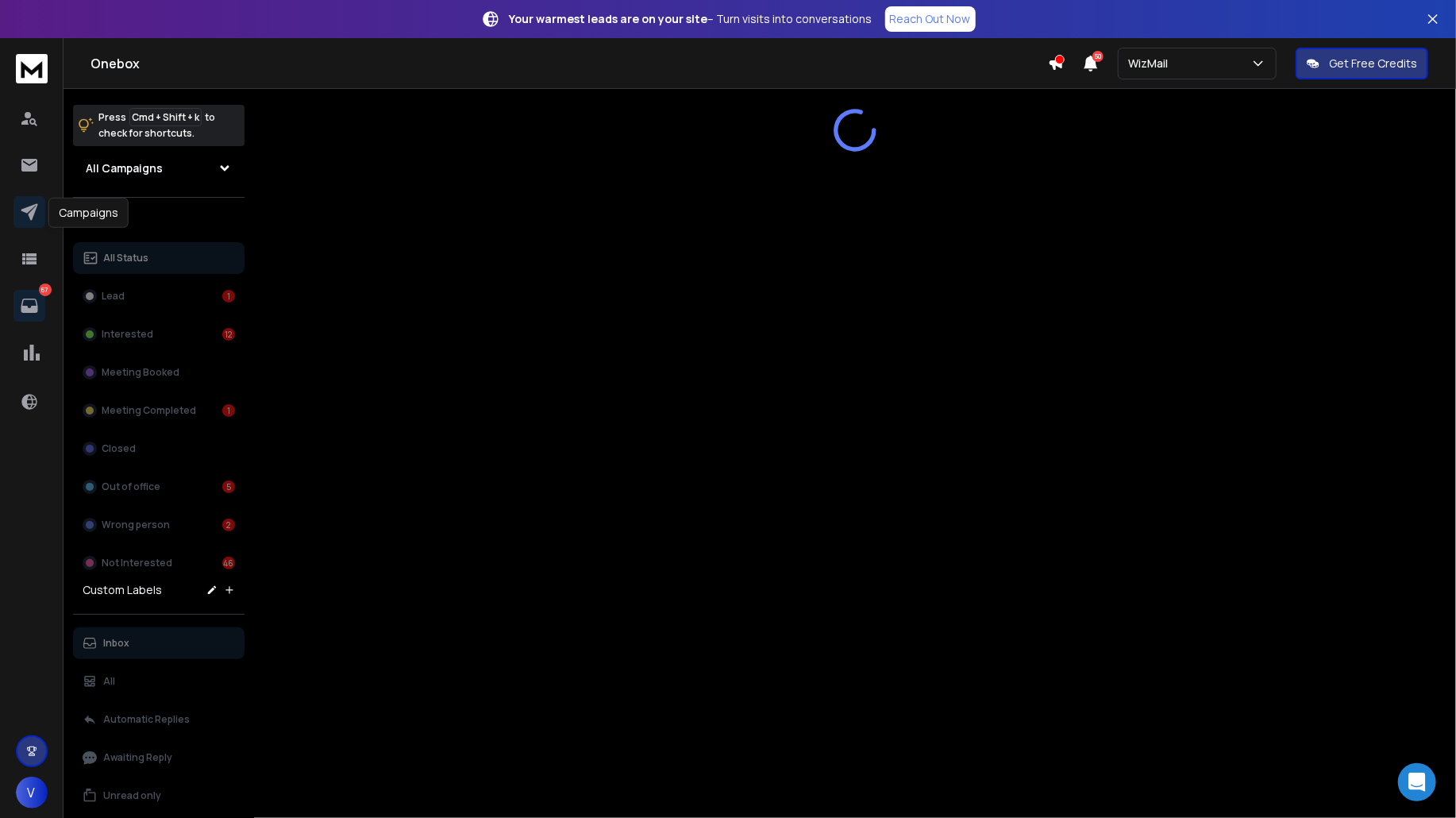
click at [19, 199] on link at bounding box center [29, 211] width 32 height 32
